Goal: Find specific page/section: Find specific page/section

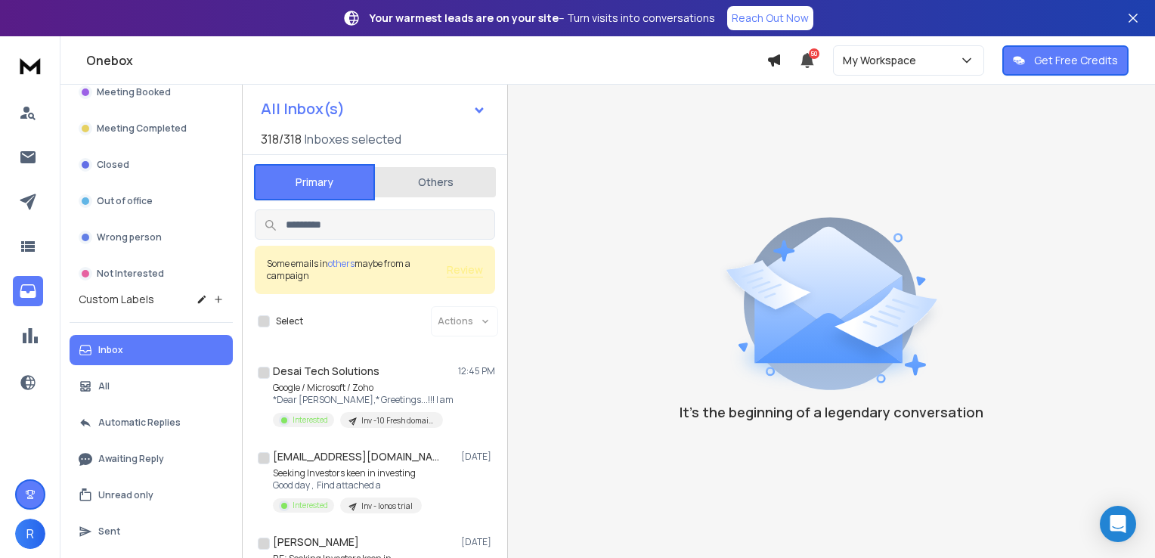
scroll to position [311, 0]
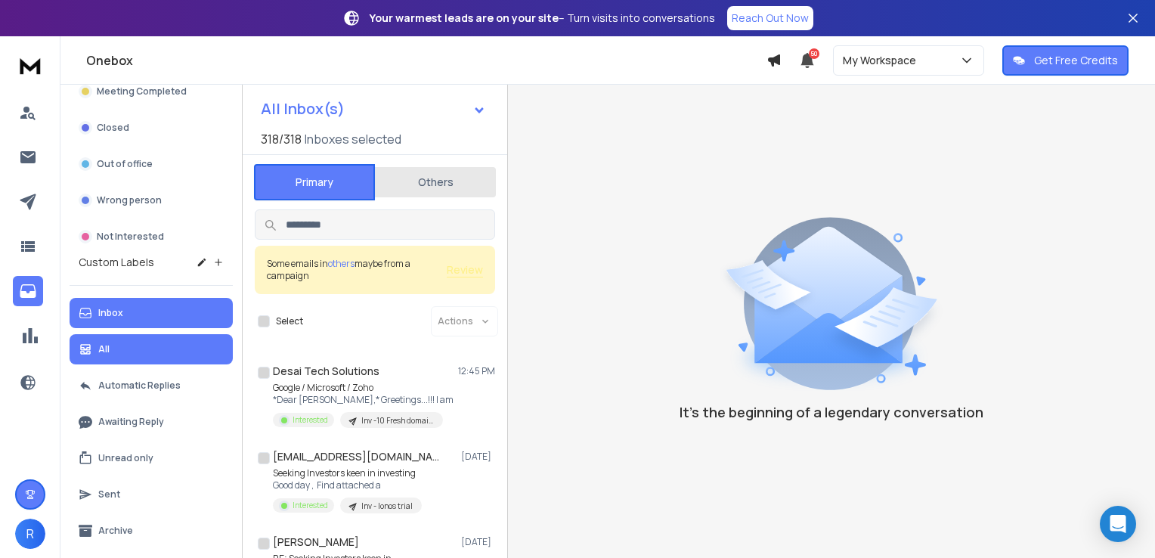
click at [122, 343] on button "All" at bounding box center [151, 349] width 163 height 30
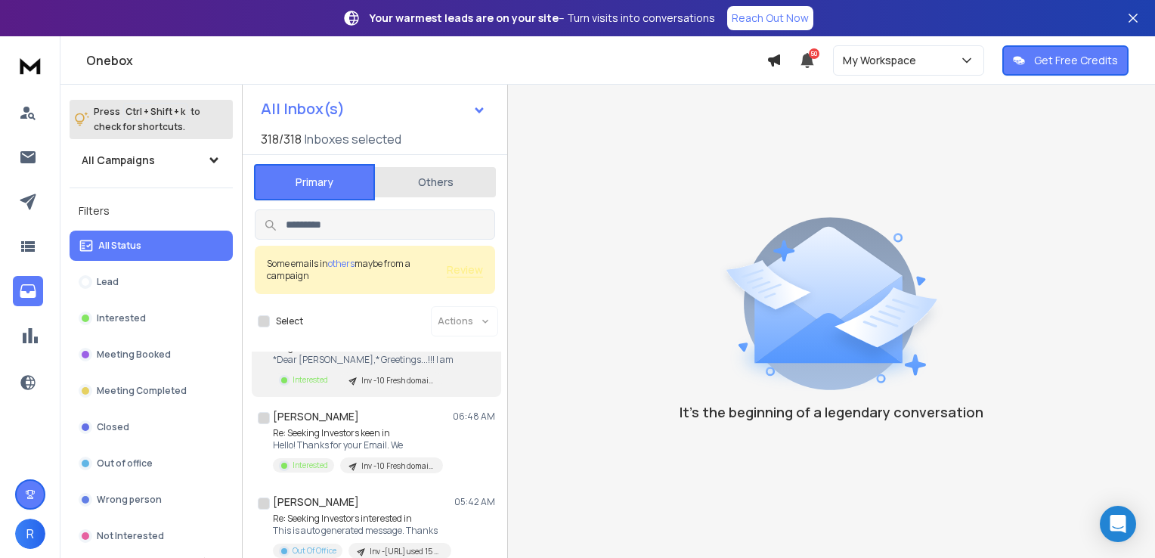
scroll to position [0, 0]
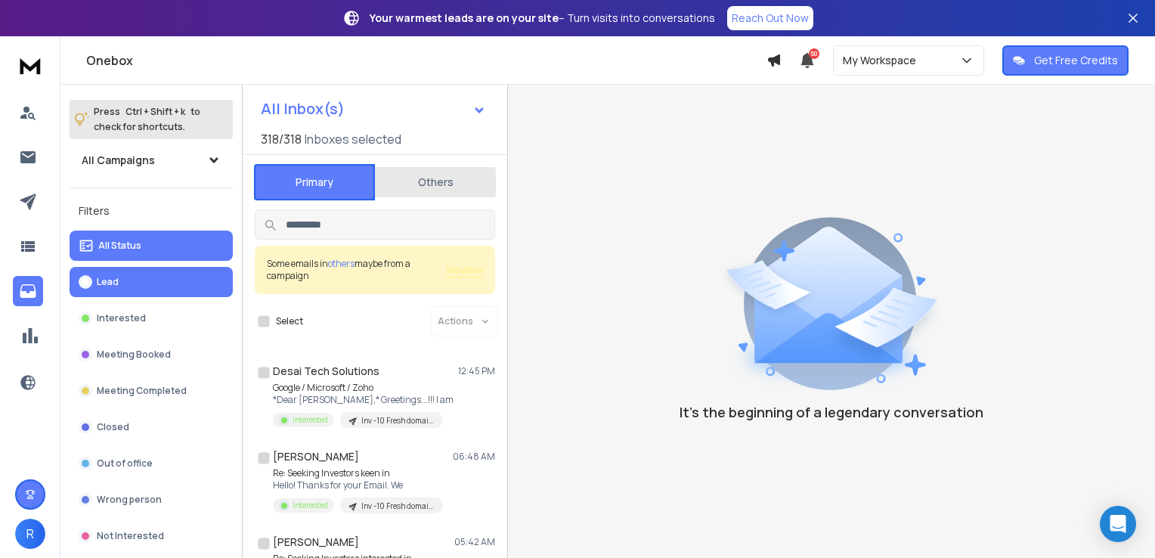
click at [142, 287] on button "Lead" at bounding box center [151, 282] width 163 height 30
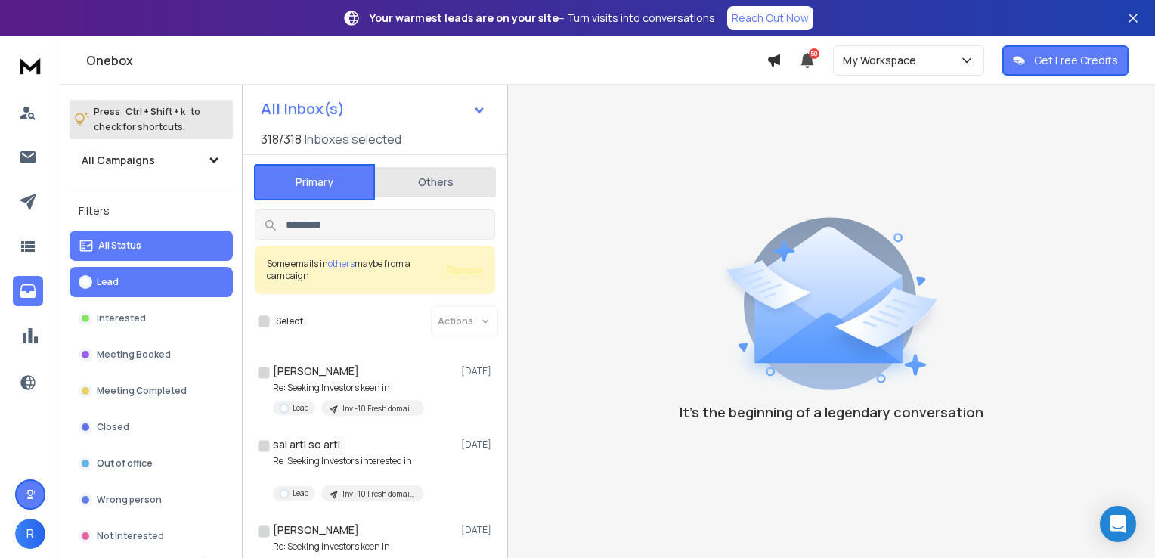
click at [151, 240] on button "All Status" at bounding box center [151, 245] width 163 height 30
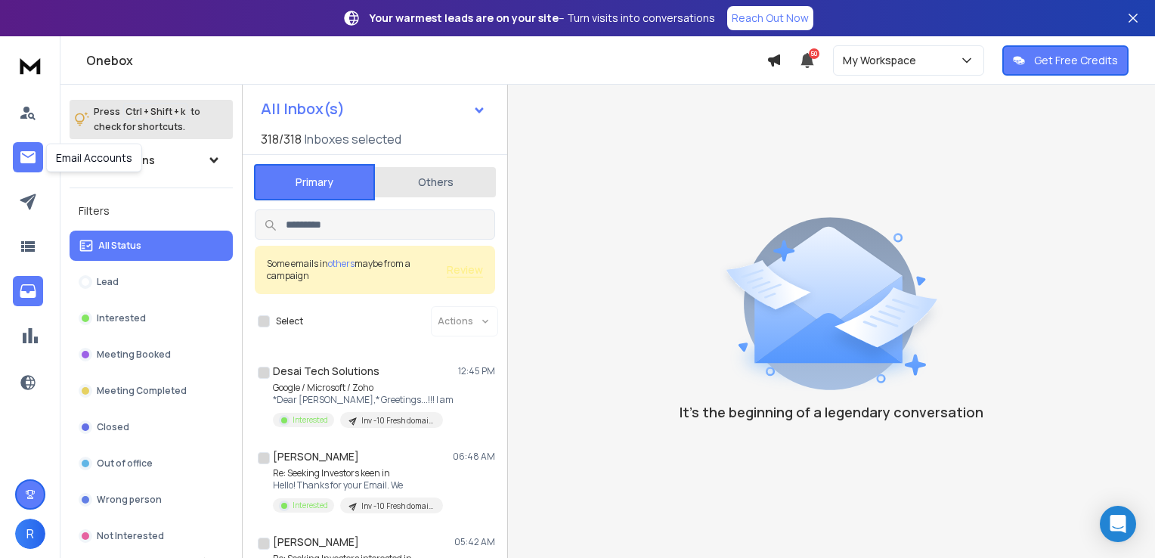
click at [26, 162] on icon at bounding box center [27, 157] width 15 height 12
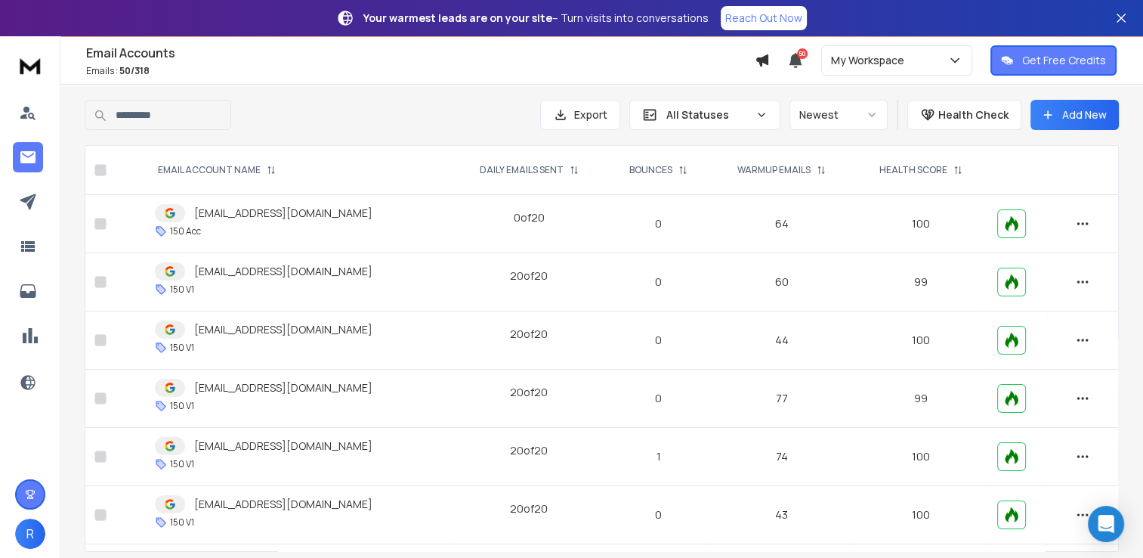
click at [685, 112] on p "All Statuses" at bounding box center [708, 114] width 83 height 15
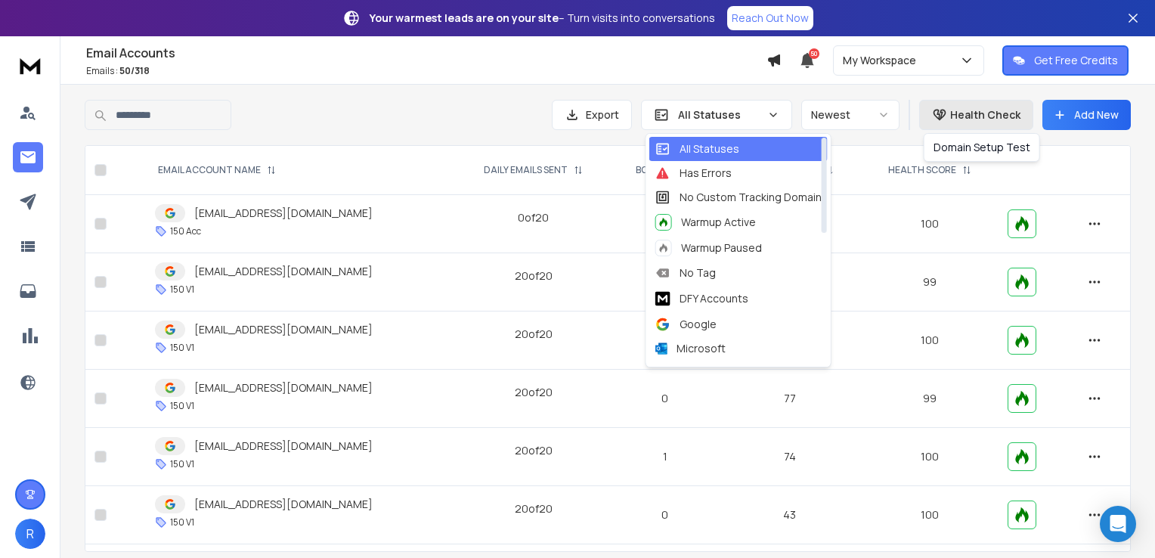
click at [970, 122] on button "Health Check" at bounding box center [976, 115] width 114 height 30
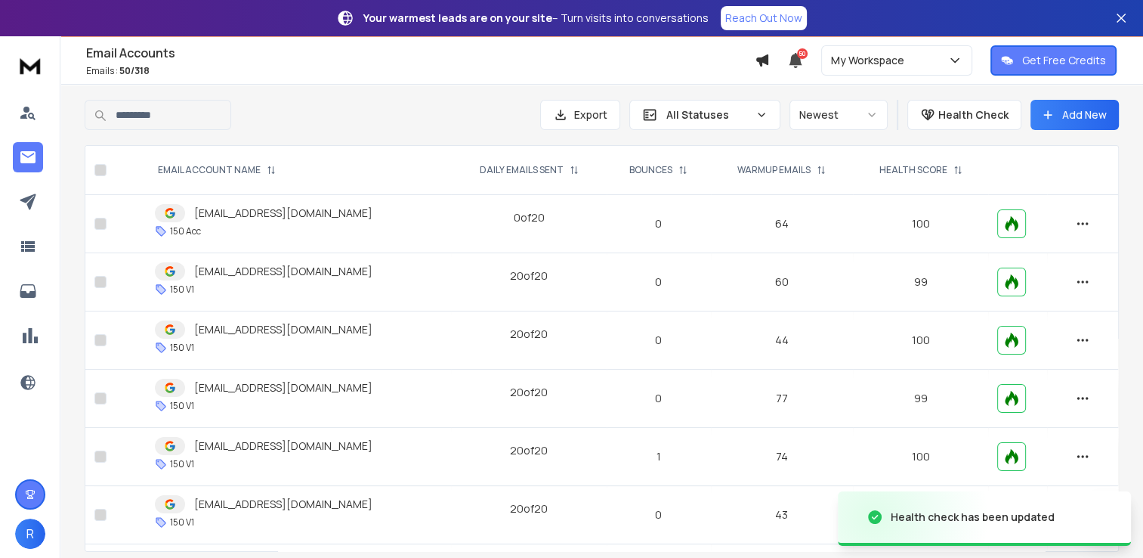
click at [716, 127] on div "All Statuses" at bounding box center [704, 115] width 151 height 30
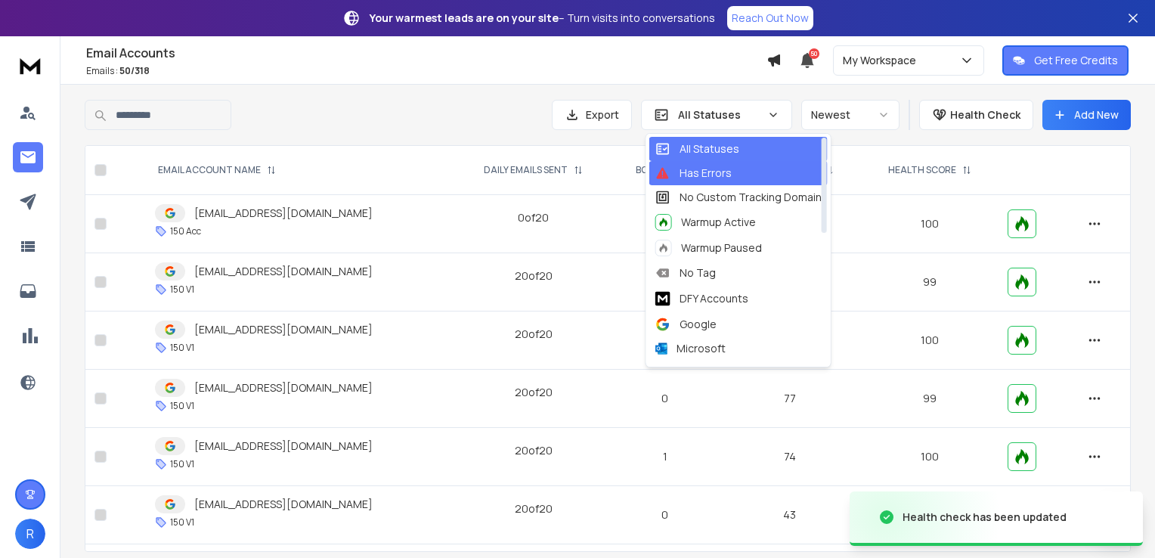
click at [722, 172] on div "Has Errors" at bounding box center [693, 172] width 76 height 15
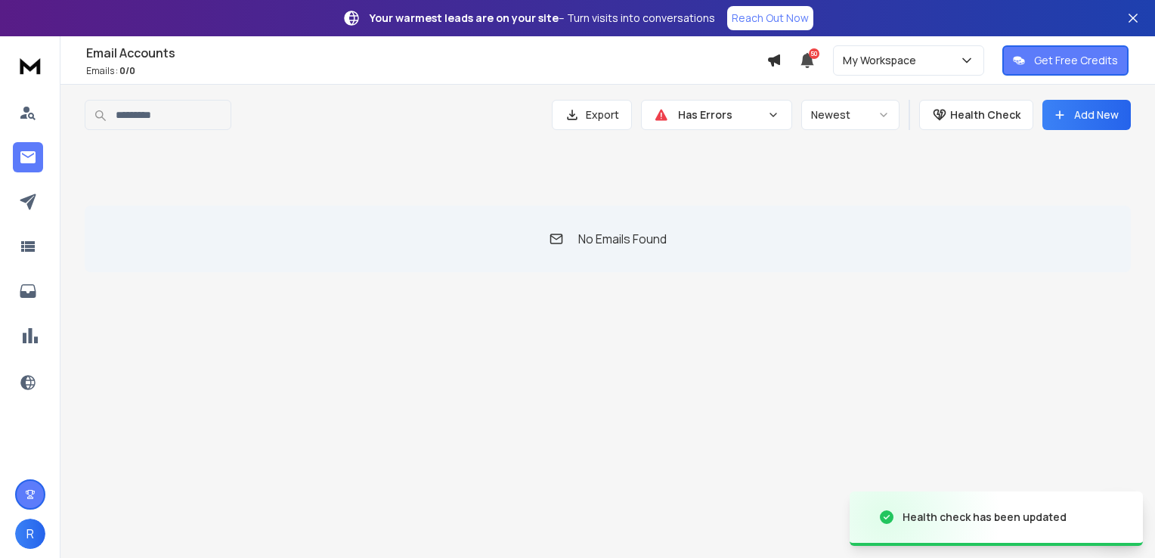
click at [730, 108] on p "Has Errors" at bounding box center [719, 114] width 83 height 15
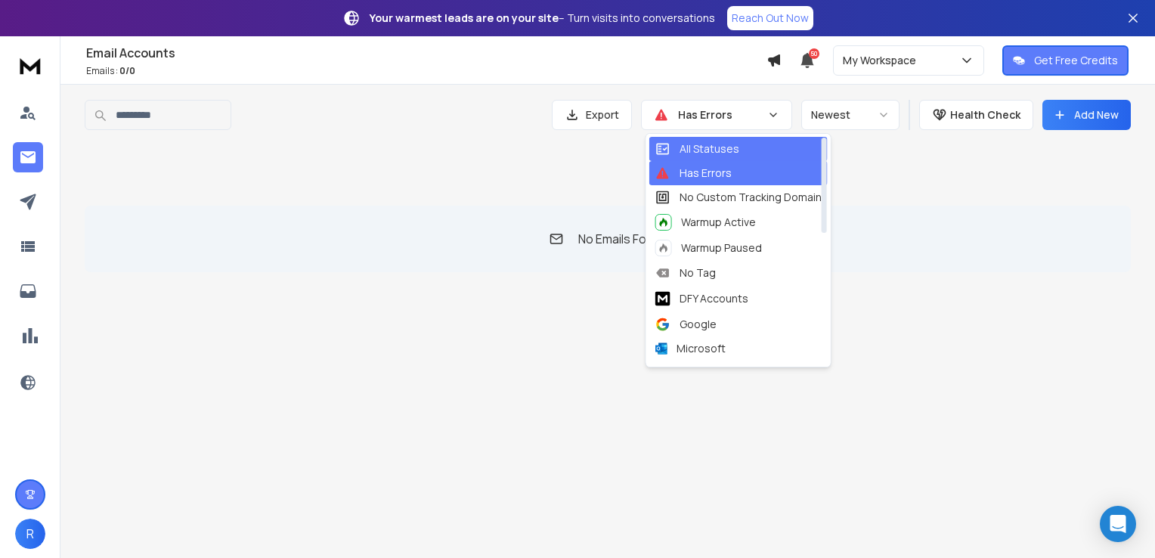
click at [728, 142] on div "All Statuses" at bounding box center [697, 148] width 84 height 15
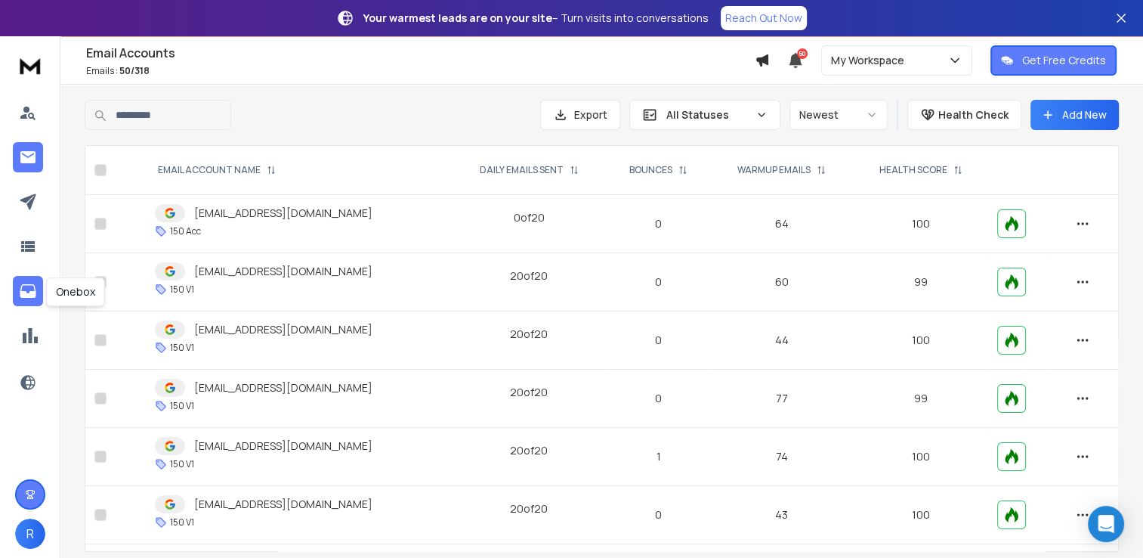
click at [22, 289] on icon at bounding box center [28, 291] width 18 height 18
